Goal: Task Accomplishment & Management: Use online tool/utility

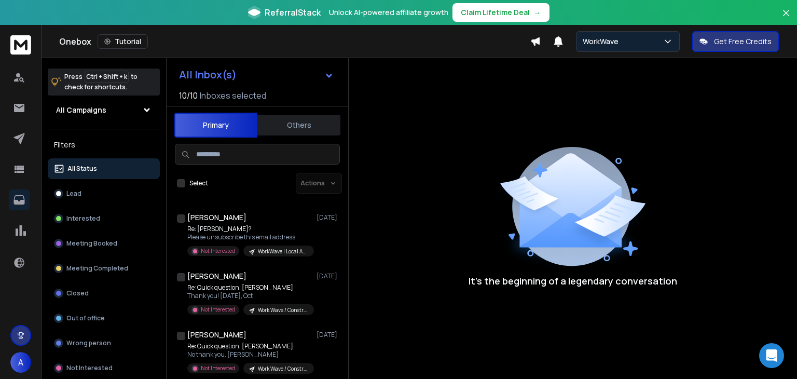
click at [628, 40] on div "WorkWave" at bounding box center [628, 41] width 90 height 10
click at [622, 42] on p "WorkWave" at bounding box center [603, 41] width 40 height 10
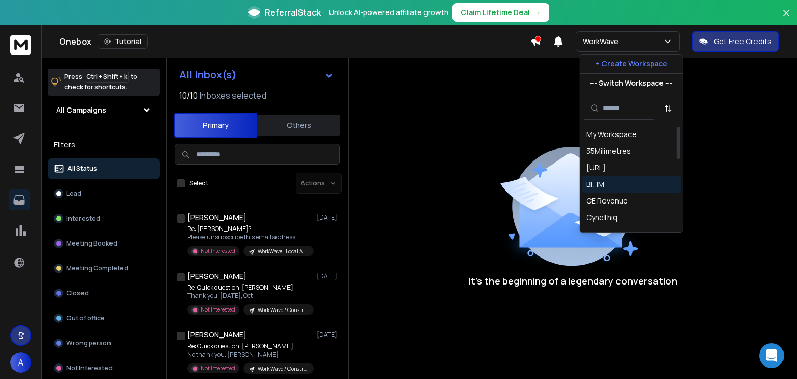
click at [626, 181] on div "BF, IM" at bounding box center [631, 184] width 99 height 17
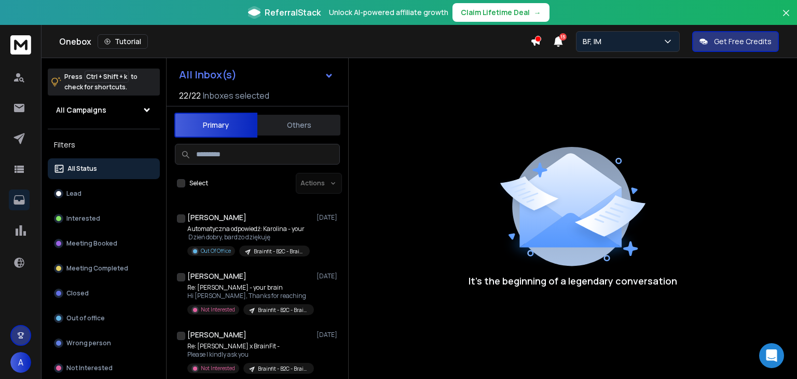
click at [621, 44] on div "BF, IM" at bounding box center [628, 41] width 90 height 10
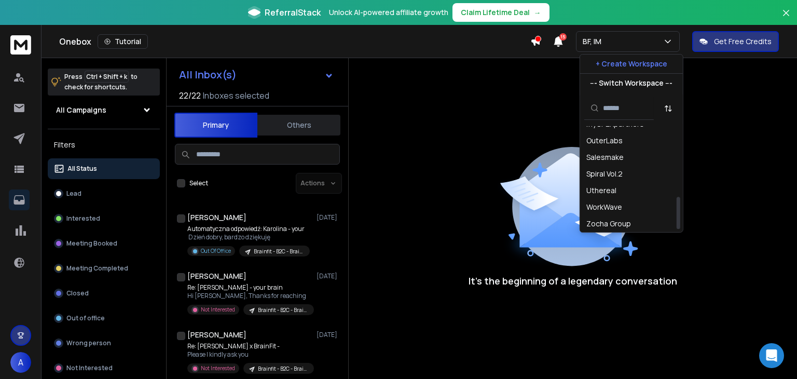
scroll to position [228, 0]
drag, startPoint x: 677, startPoint y: 143, endPoint x: 664, endPoint y: 231, distance: 89.1
click at [676, 229] on div at bounding box center [678, 213] width 4 height 32
